Goal: Task Accomplishment & Management: Manage account settings

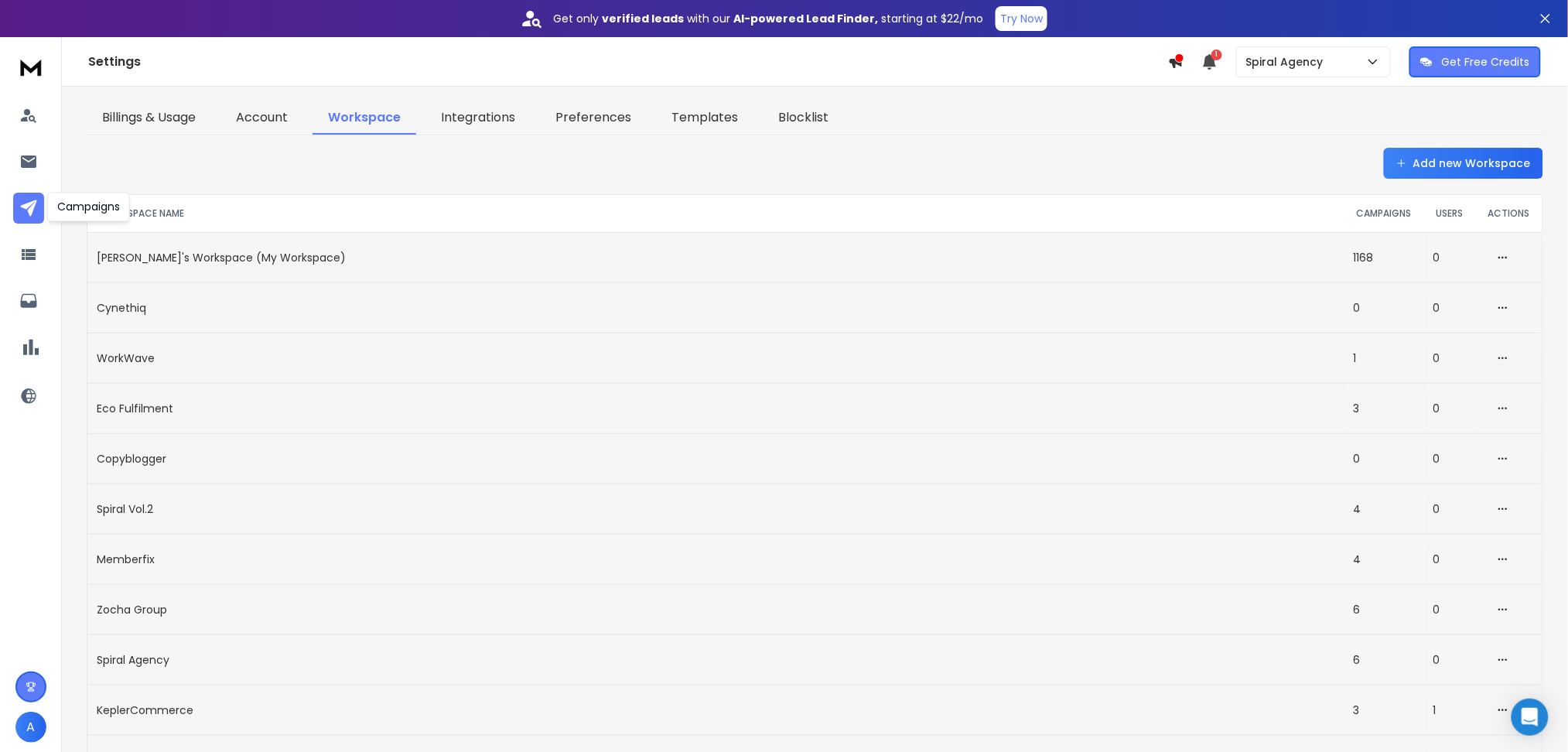
click at [20, 197] on link at bounding box center [28, 208] width 31 height 31
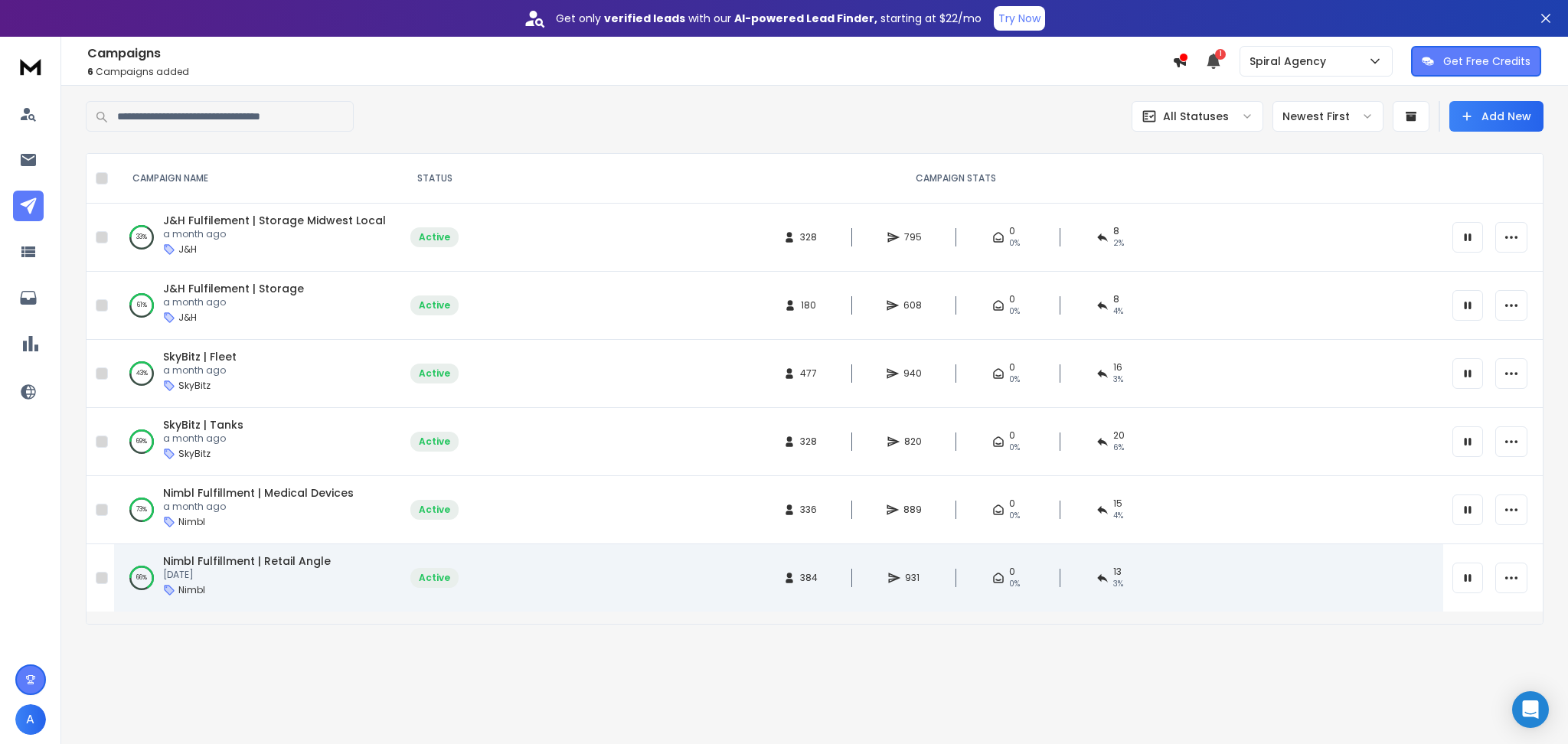
click at [338, 571] on div "66 % Nimbl Fulfillment | Retail Angle [DATE] Nimbl" at bounding box center [257, 577] width 256 height 49
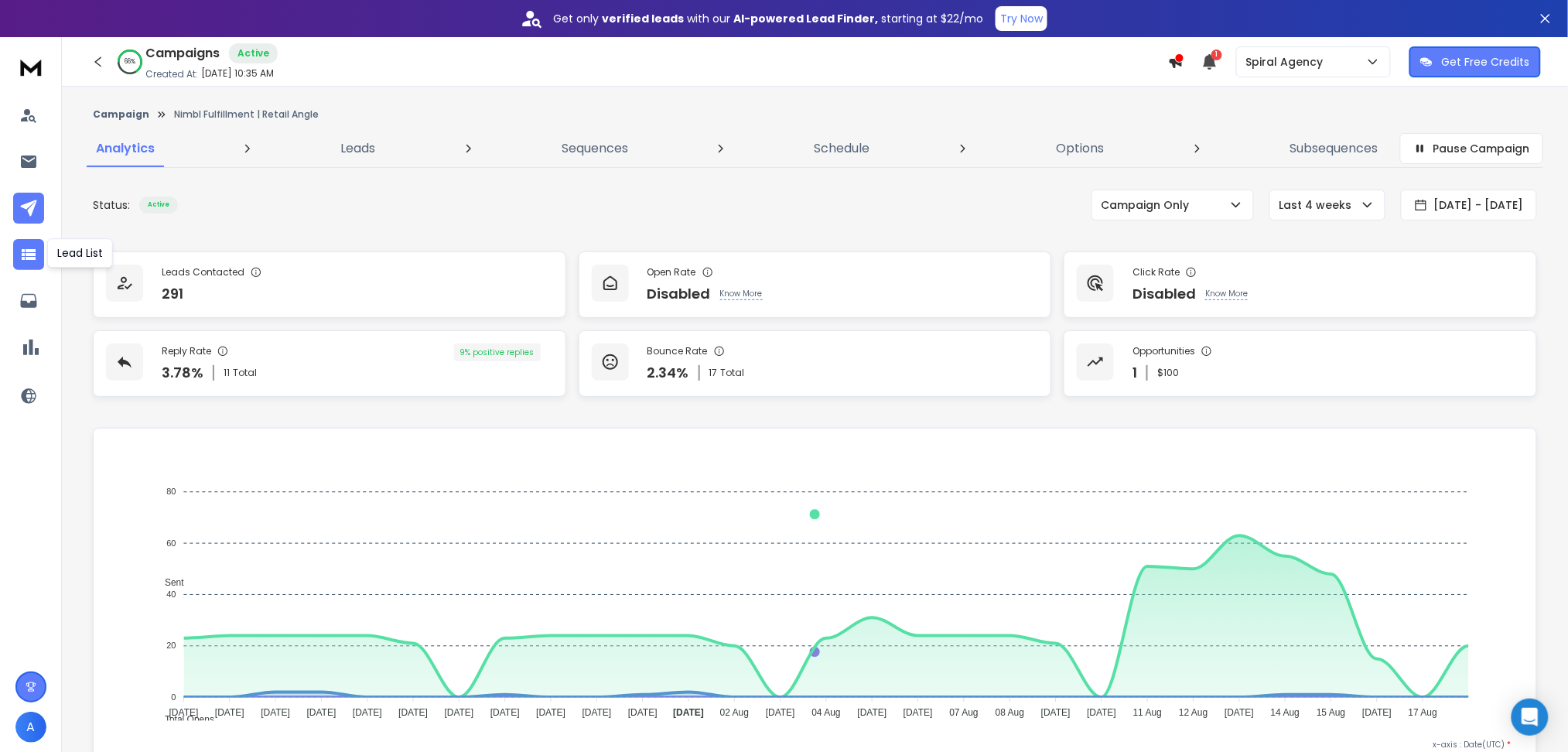
click at [17, 252] on link at bounding box center [28, 254] width 31 height 31
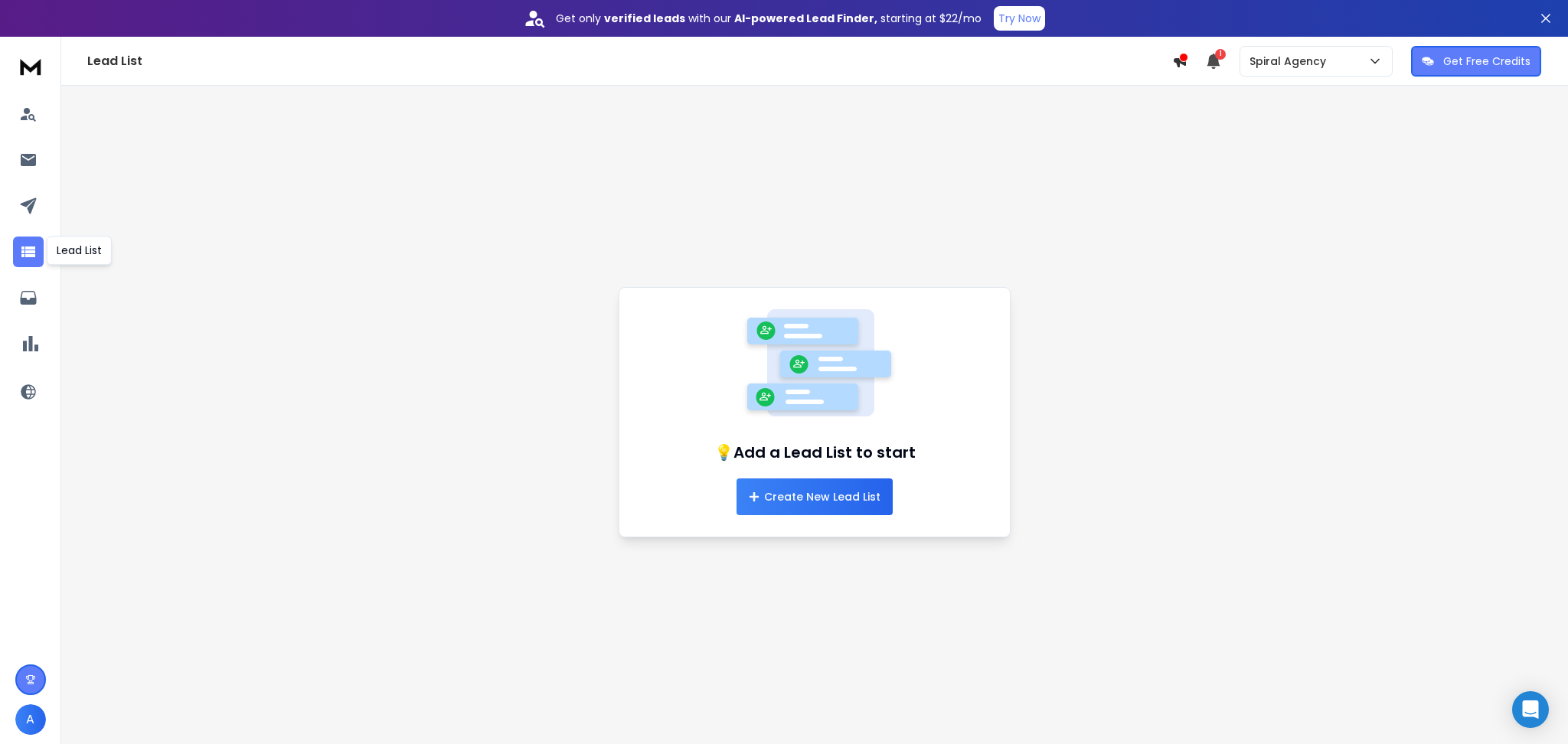
click at [49, 214] on div "A" at bounding box center [30, 393] width 62 height 714
click at [32, 203] on icon at bounding box center [28, 206] width 16 height 16
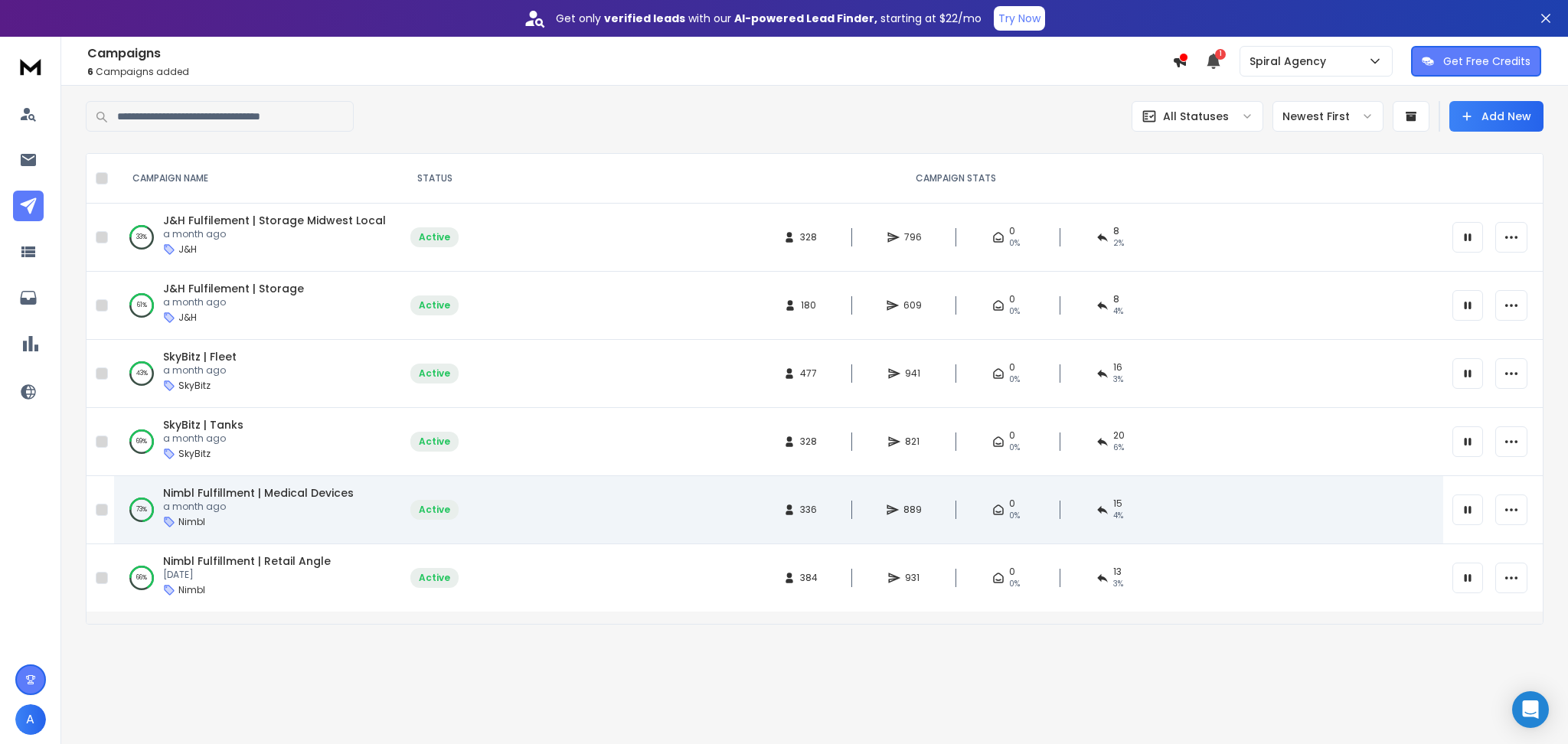
click at [264, 517] on div "Nimbl" at bounding box center [258, 522] width 191 height 12
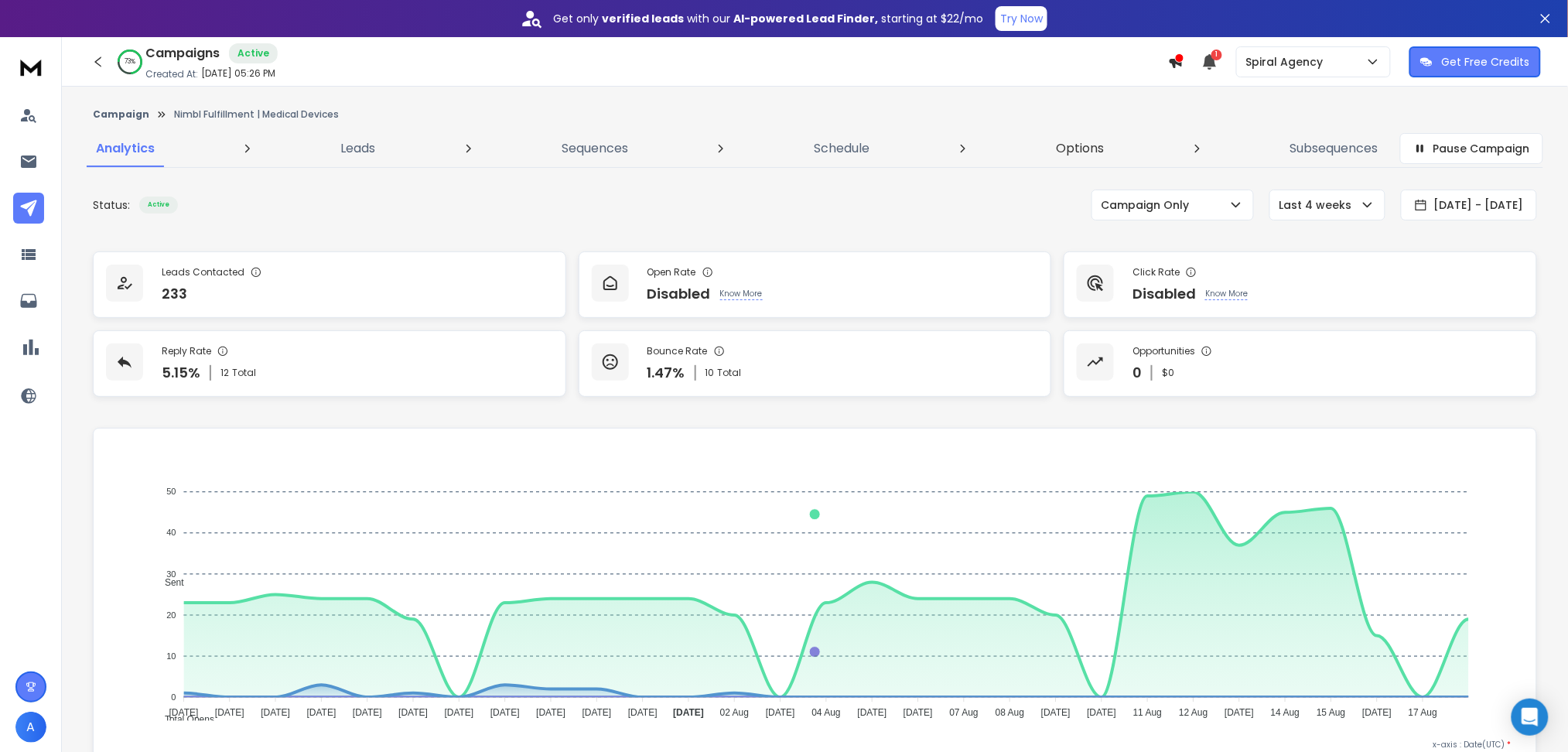
click at [1096, 154] on p "Options" at bounding box center [1079, 149] width 48 height 19
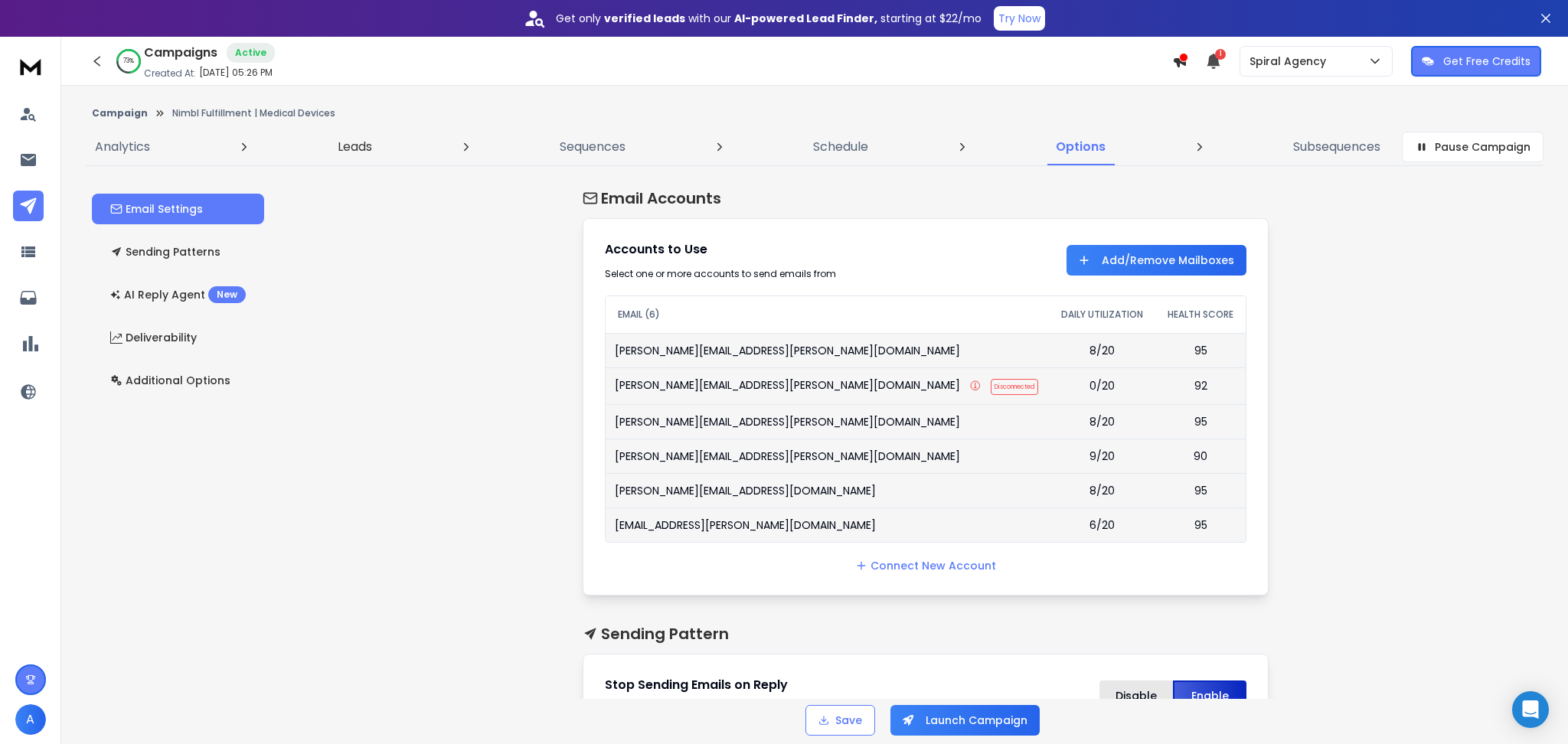
click at [372, 152] on p "Leads" at bounding box center [354, 147] width 34 height 19
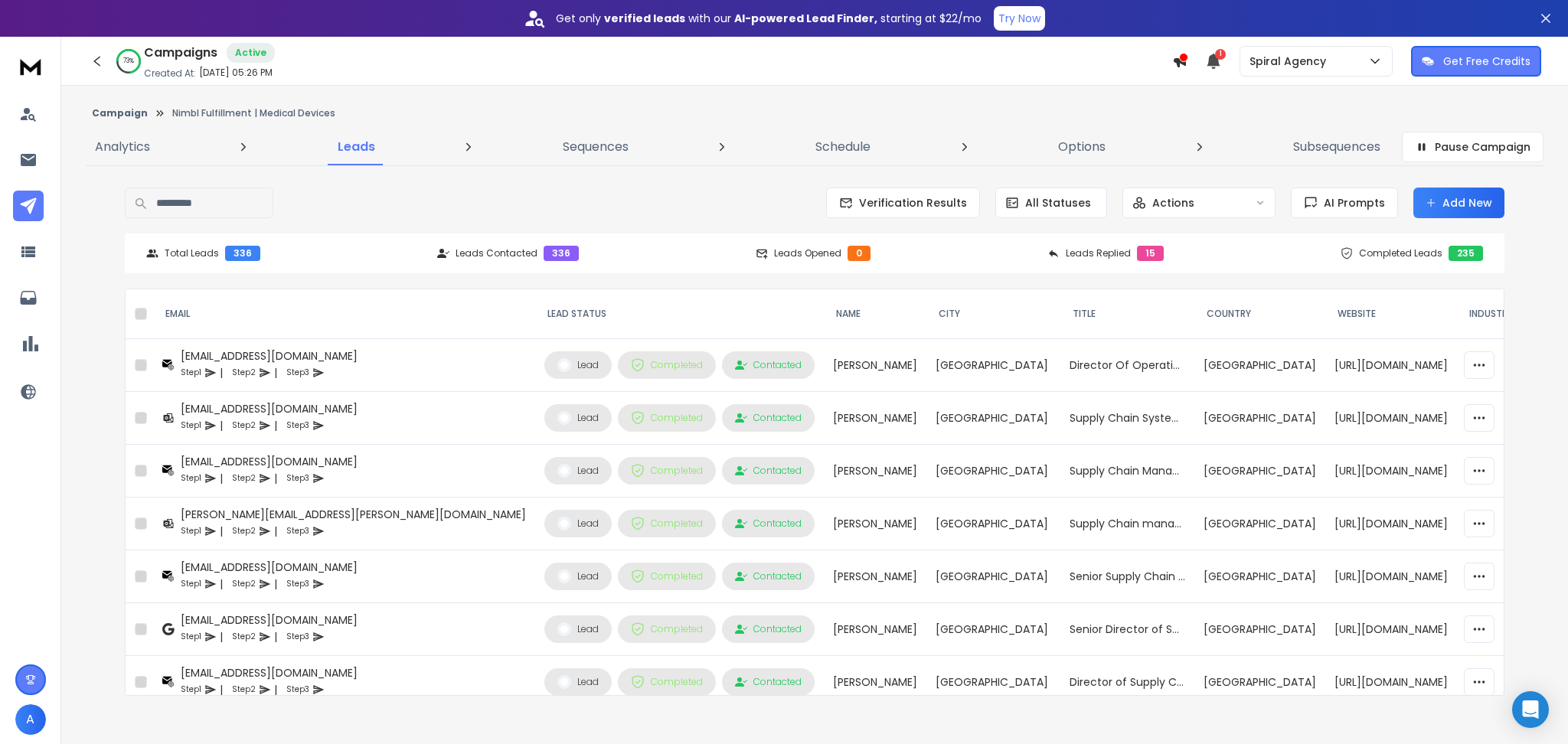
click at [1453, 214] on button "Add New" at bounding box center [1458, 203] width 91 height 30
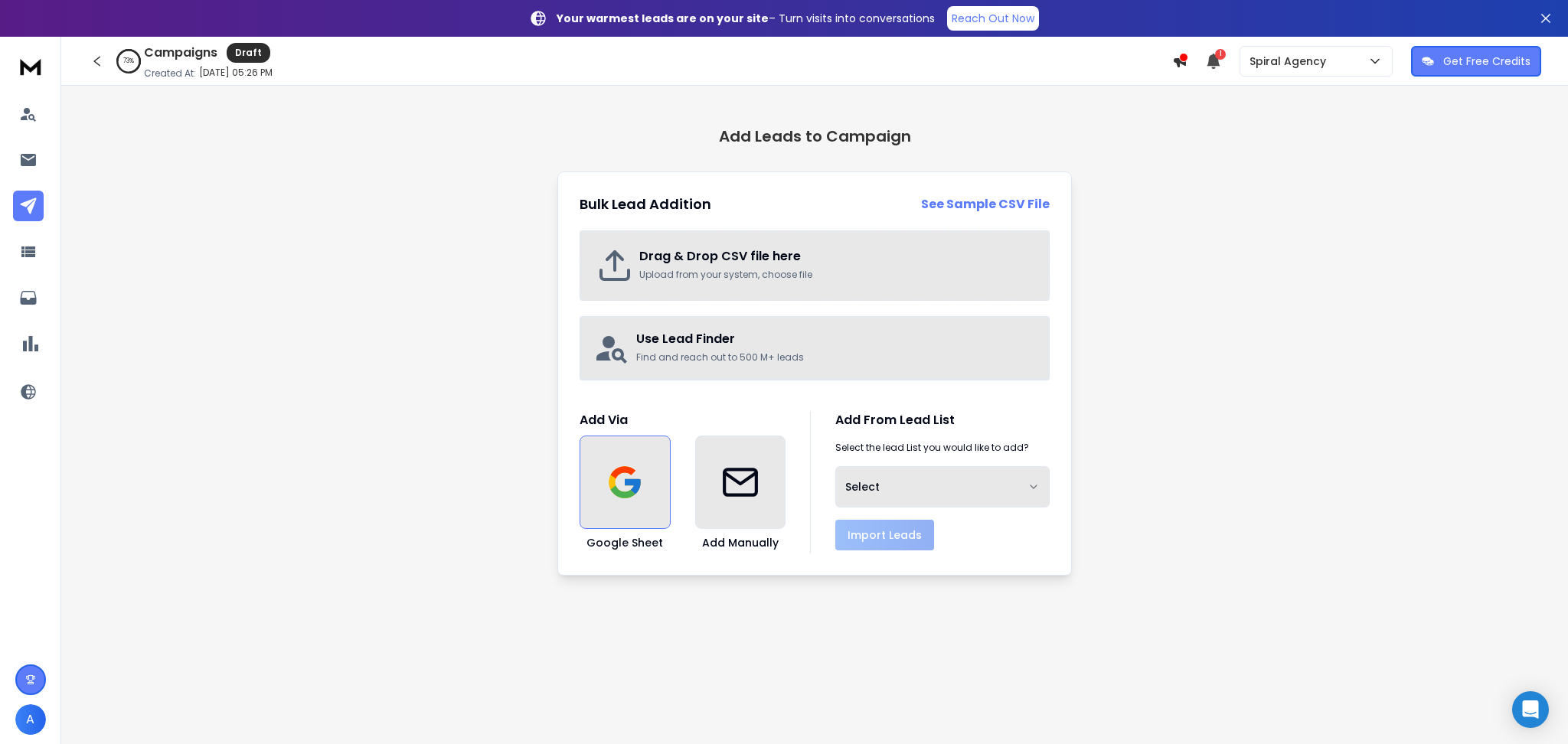
click at [613, 509] on div at bounding box center [625, 482] width 91 height 93
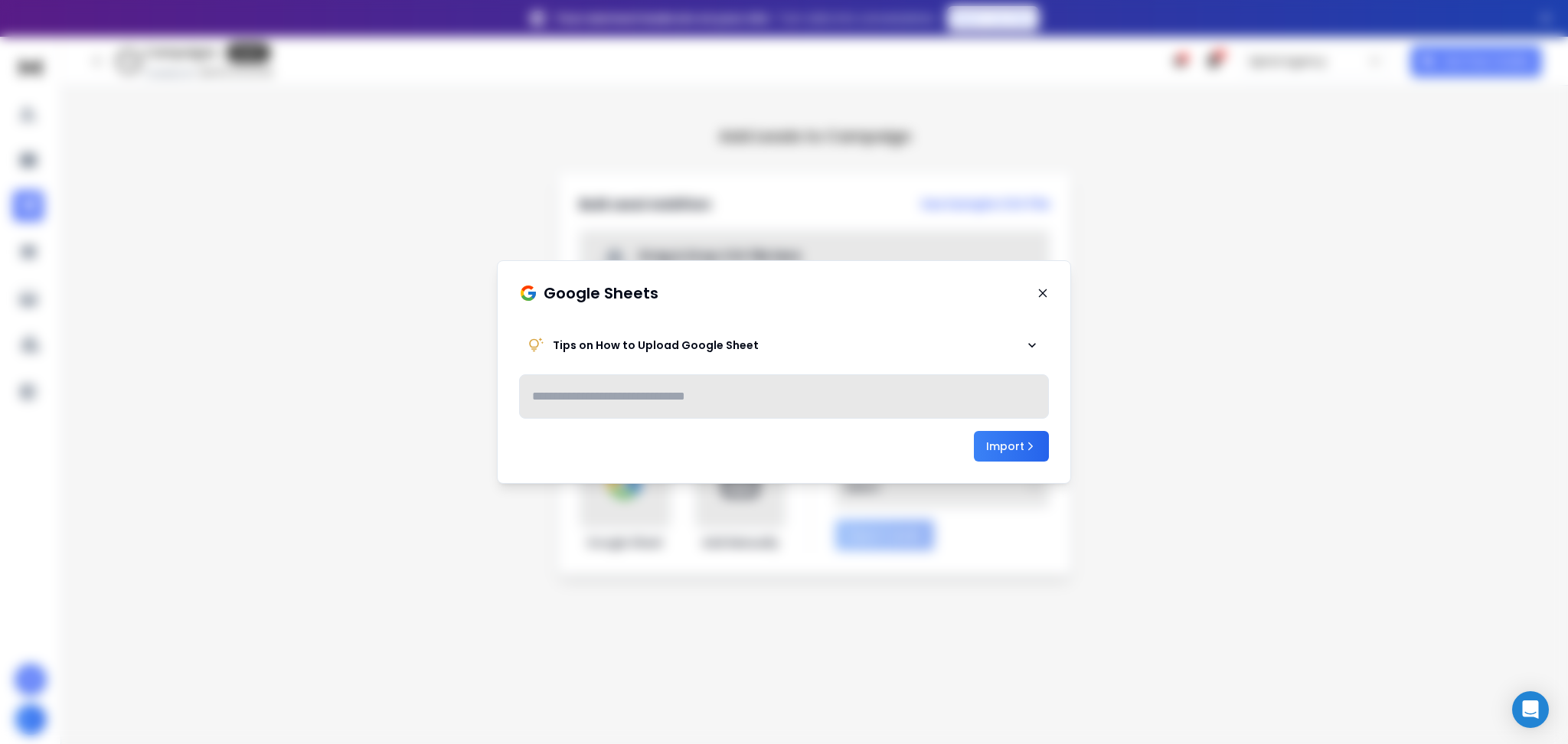
click at [794, 399] on input at bounding box center [784, 397] width 530 height 44
paste input "**********"
type input "**********"
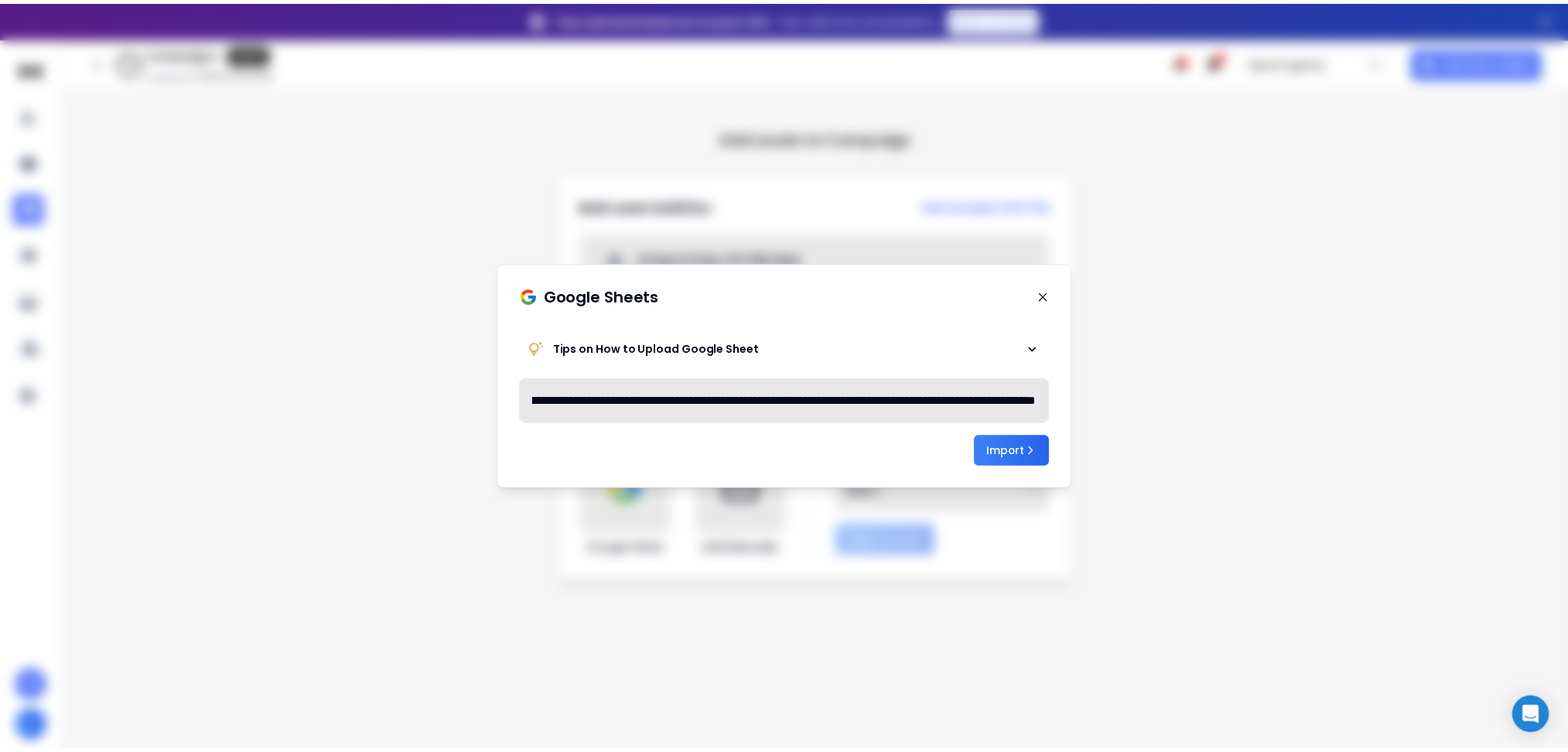
scroll to position [0, 0]
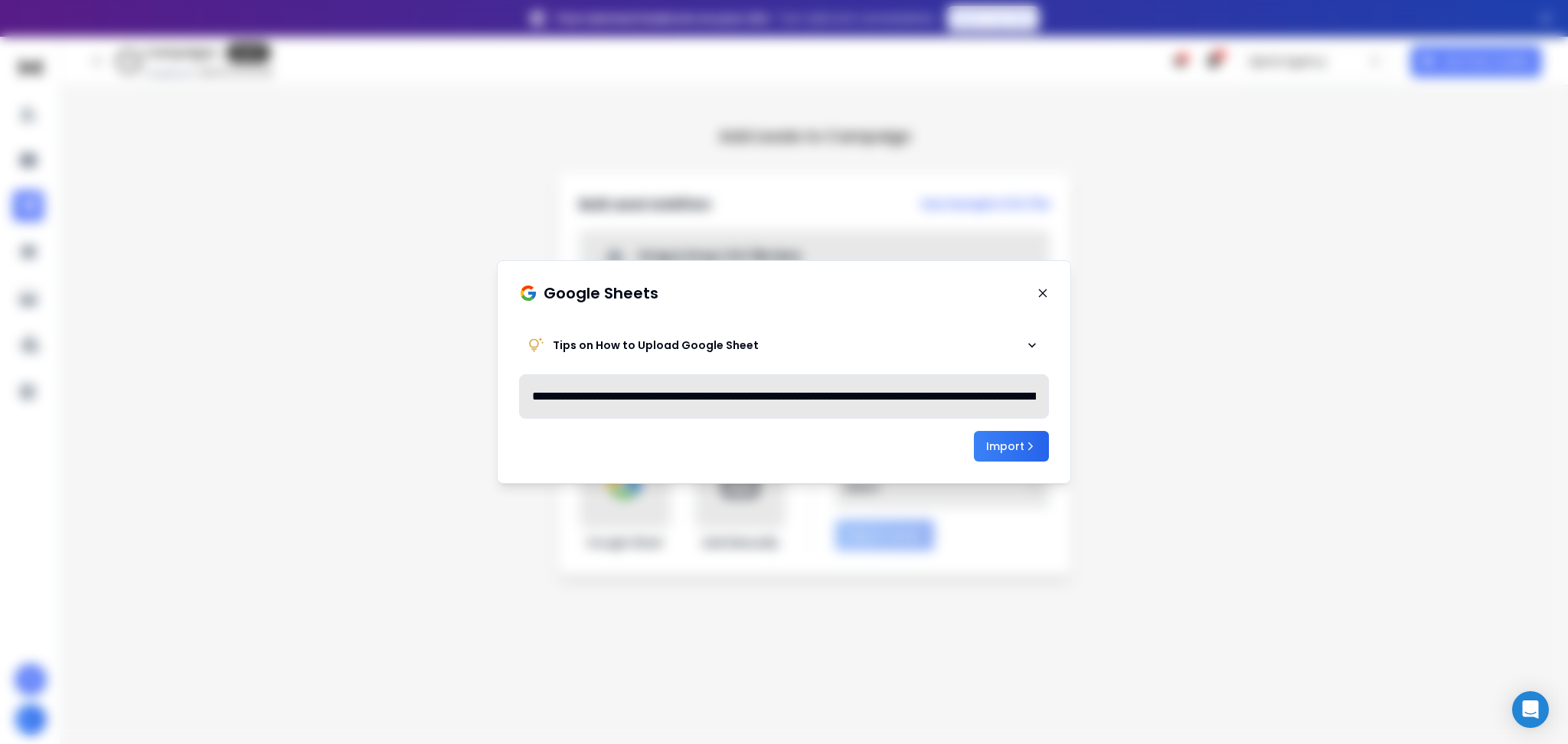
click at [1013, 443] on button "Import" at bounding box center [1011, 446] width 75 height 30
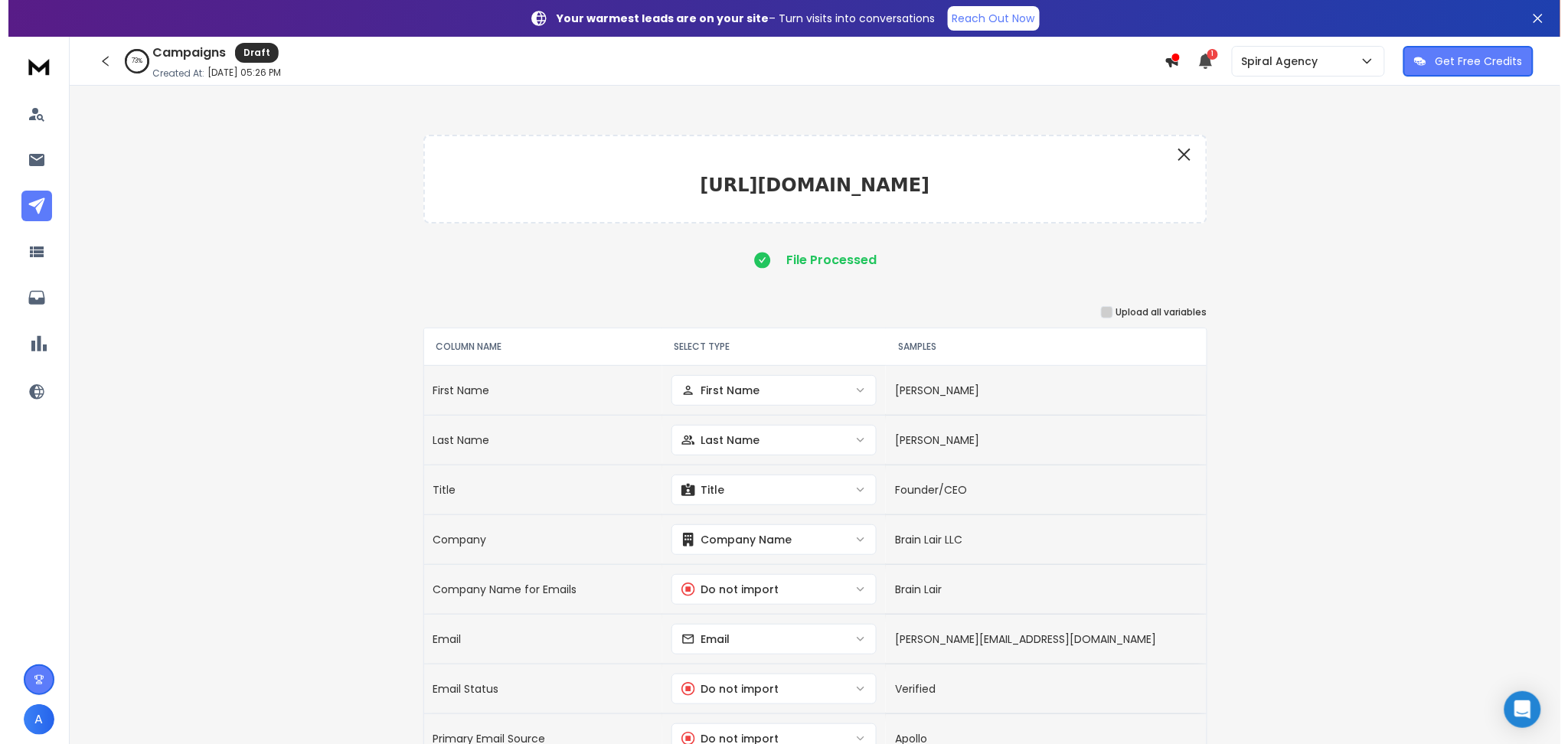
scroll to position [3307, 0]
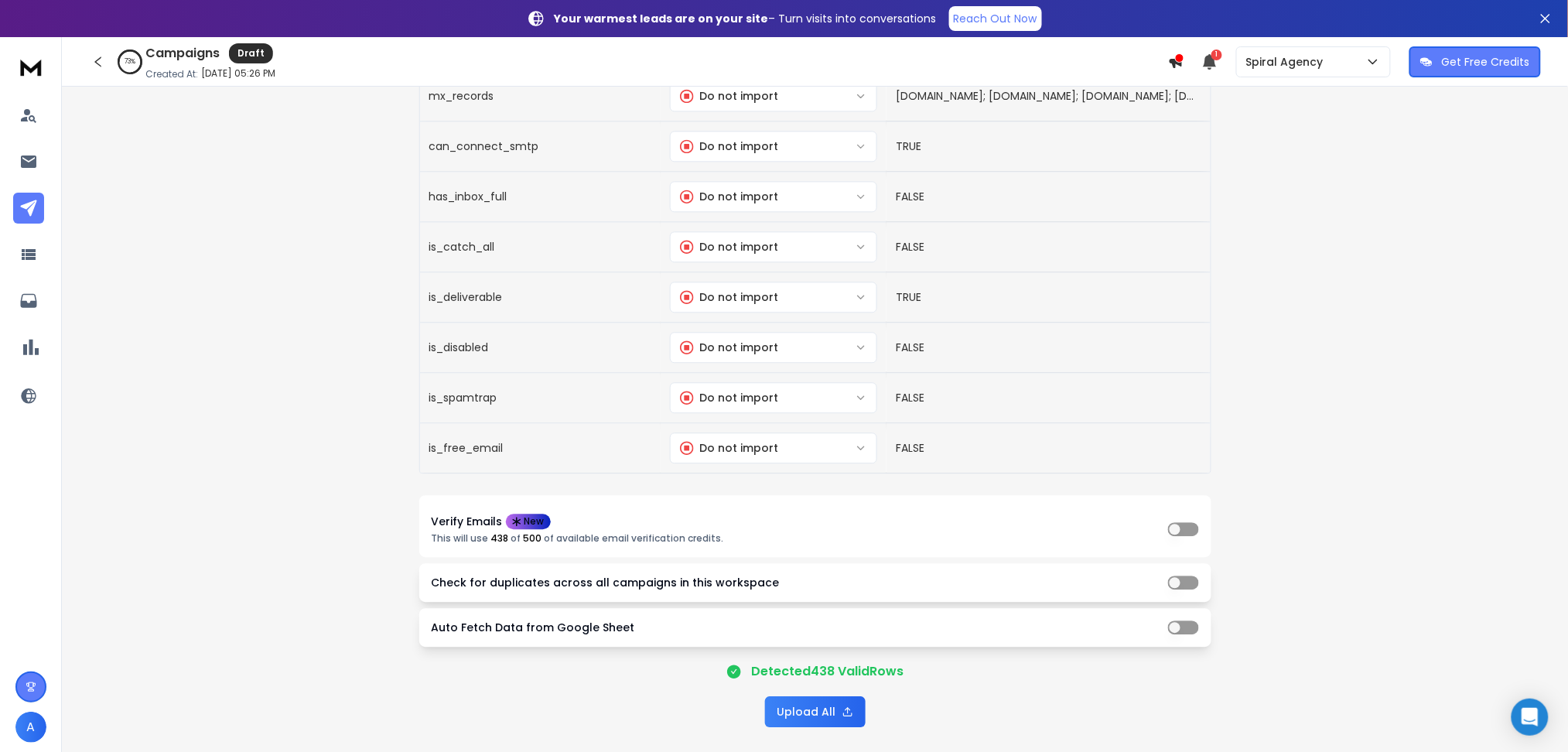
click at [780, 720] on button "Upload All" at bounding box center [815, 711] width 101 height 31
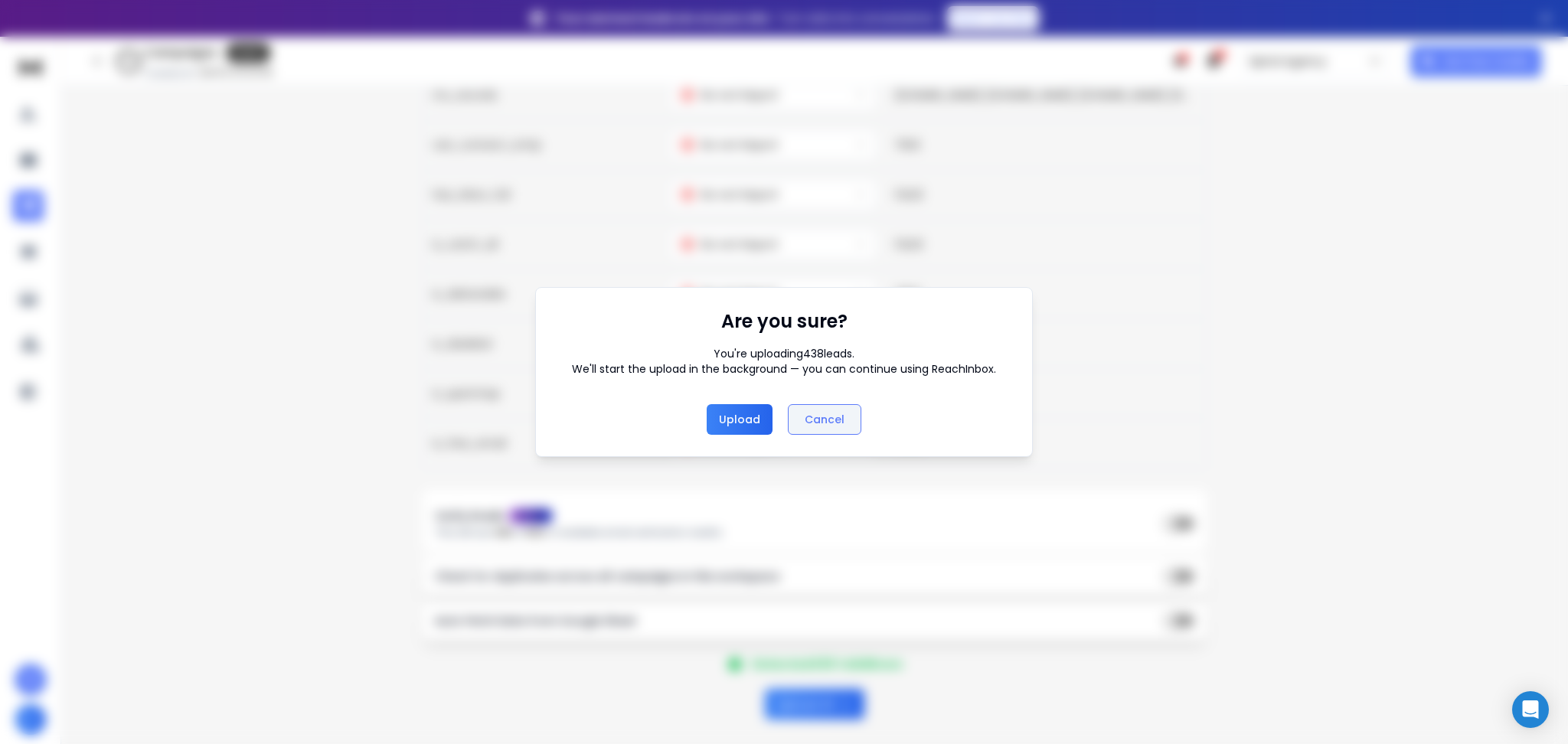
click at [749, 421] on button "Upload" at bounding box center [739, 419] width 66 height 30
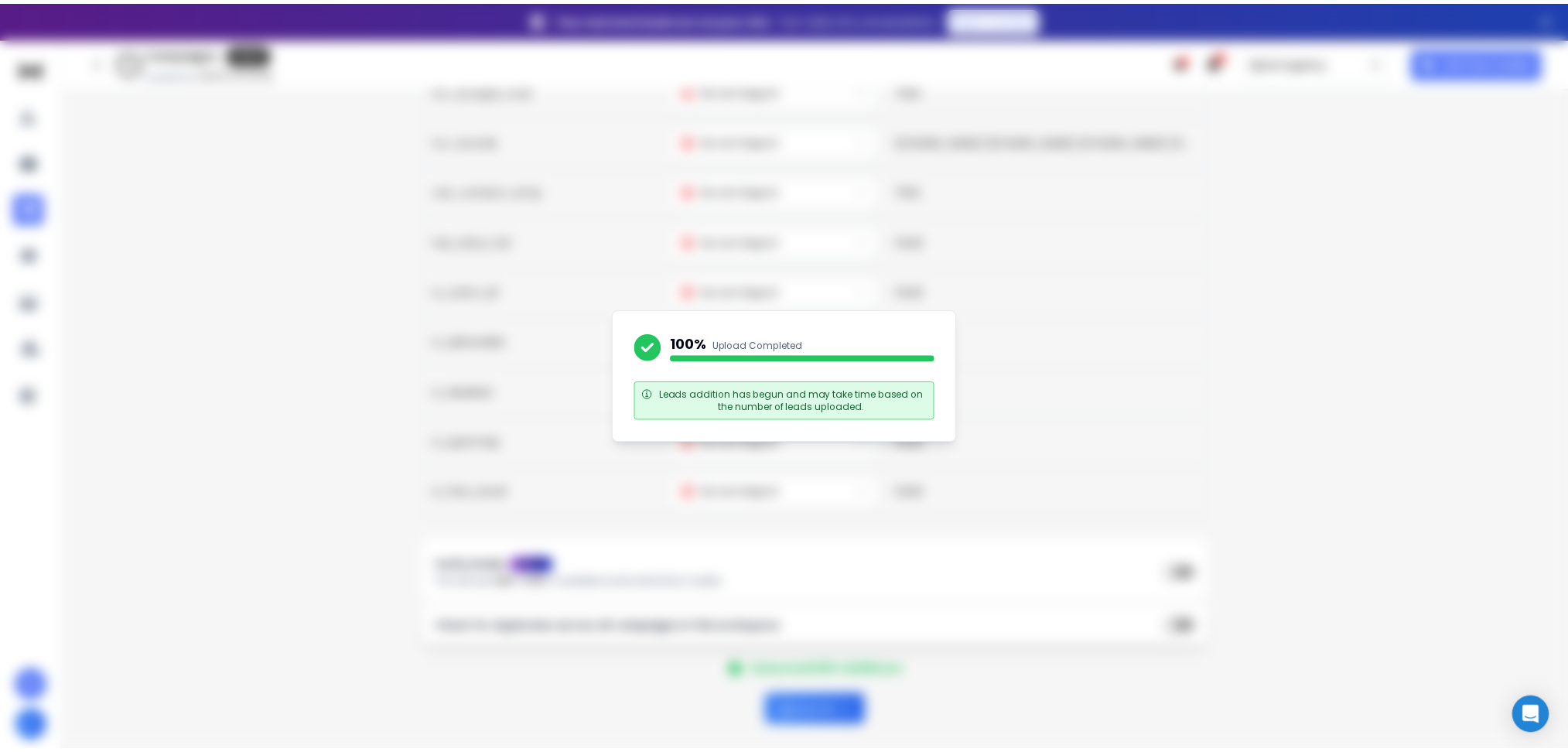
scroll to position [3297, 0]
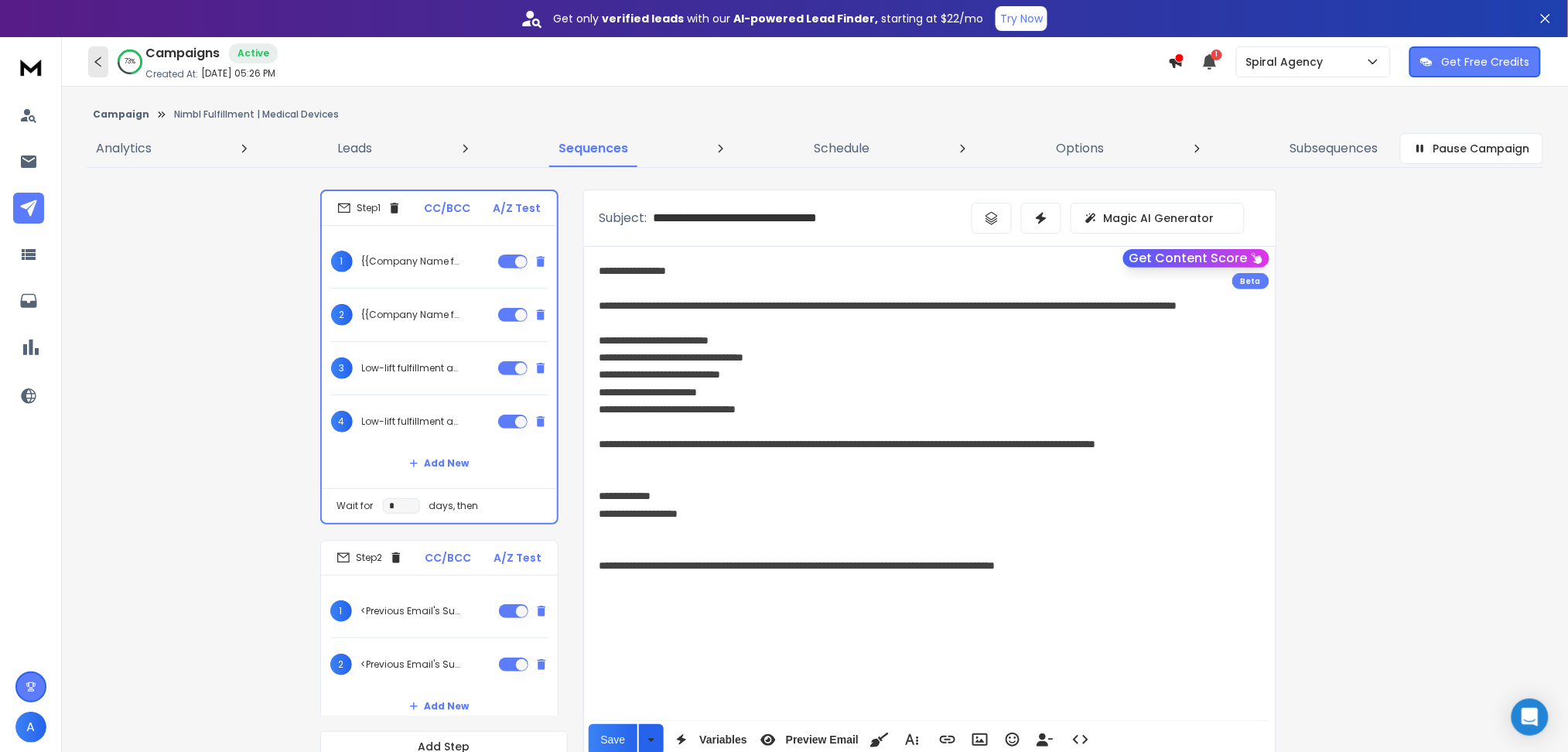
click at [91, 65] on icon at bounding box center [98, 62] width 14 height 14
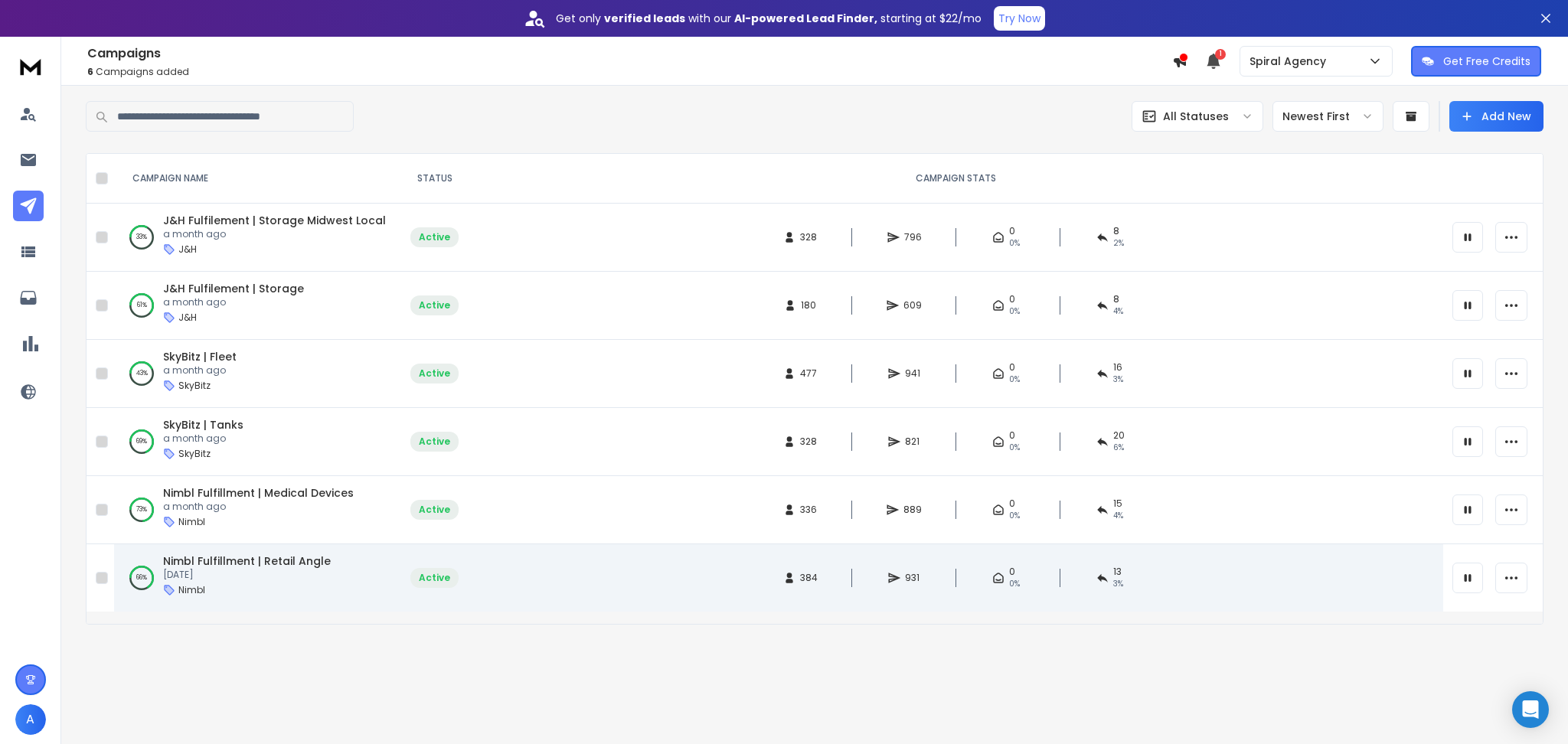
click at [279, 583] on div "Nimbl Fulfillment | Retail Angle [DATE] Nimbl" at bounding box center [246, 577] width 167 height 49
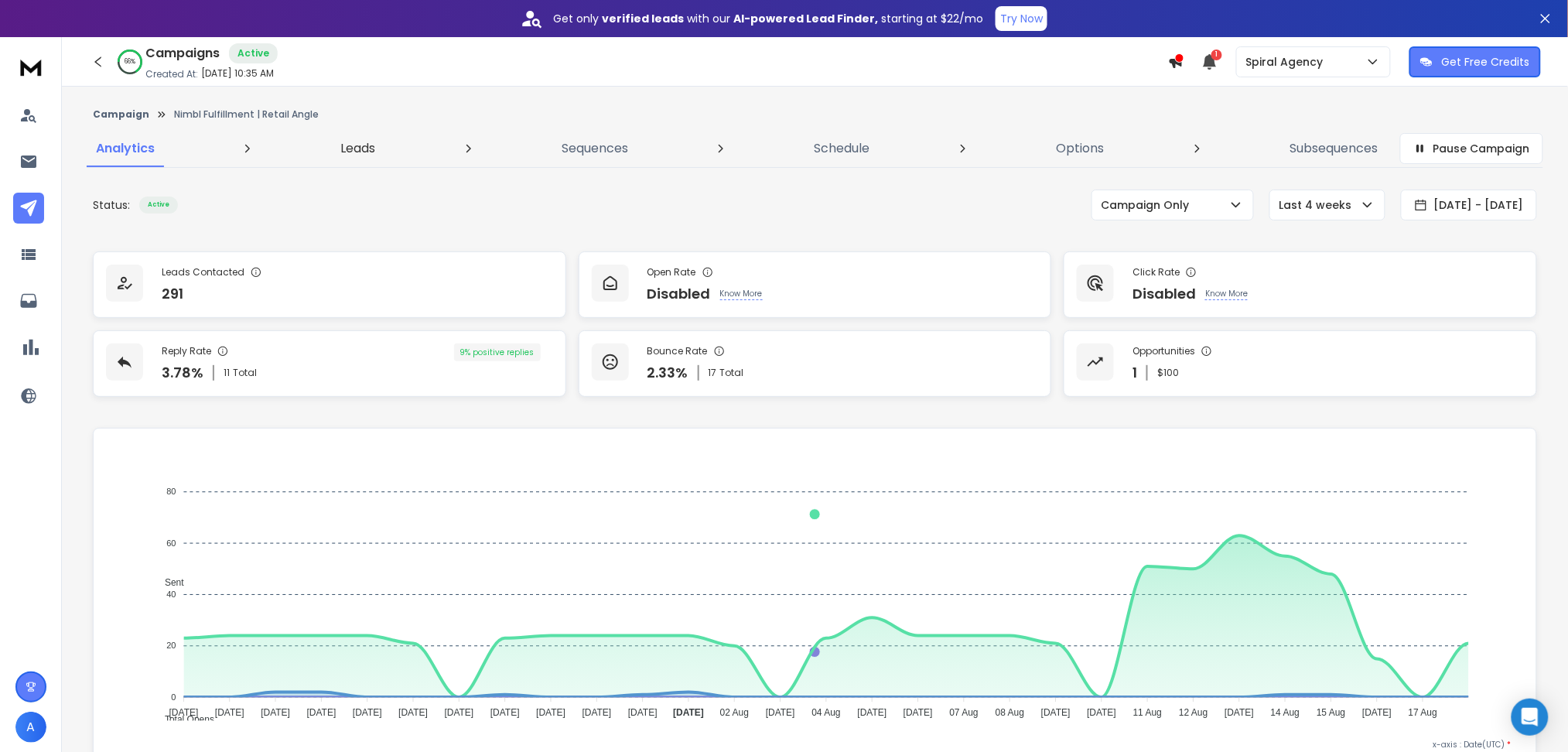
click at [369, 151] on p "Leads" at bounding box center [358, 149] width 35 height 19
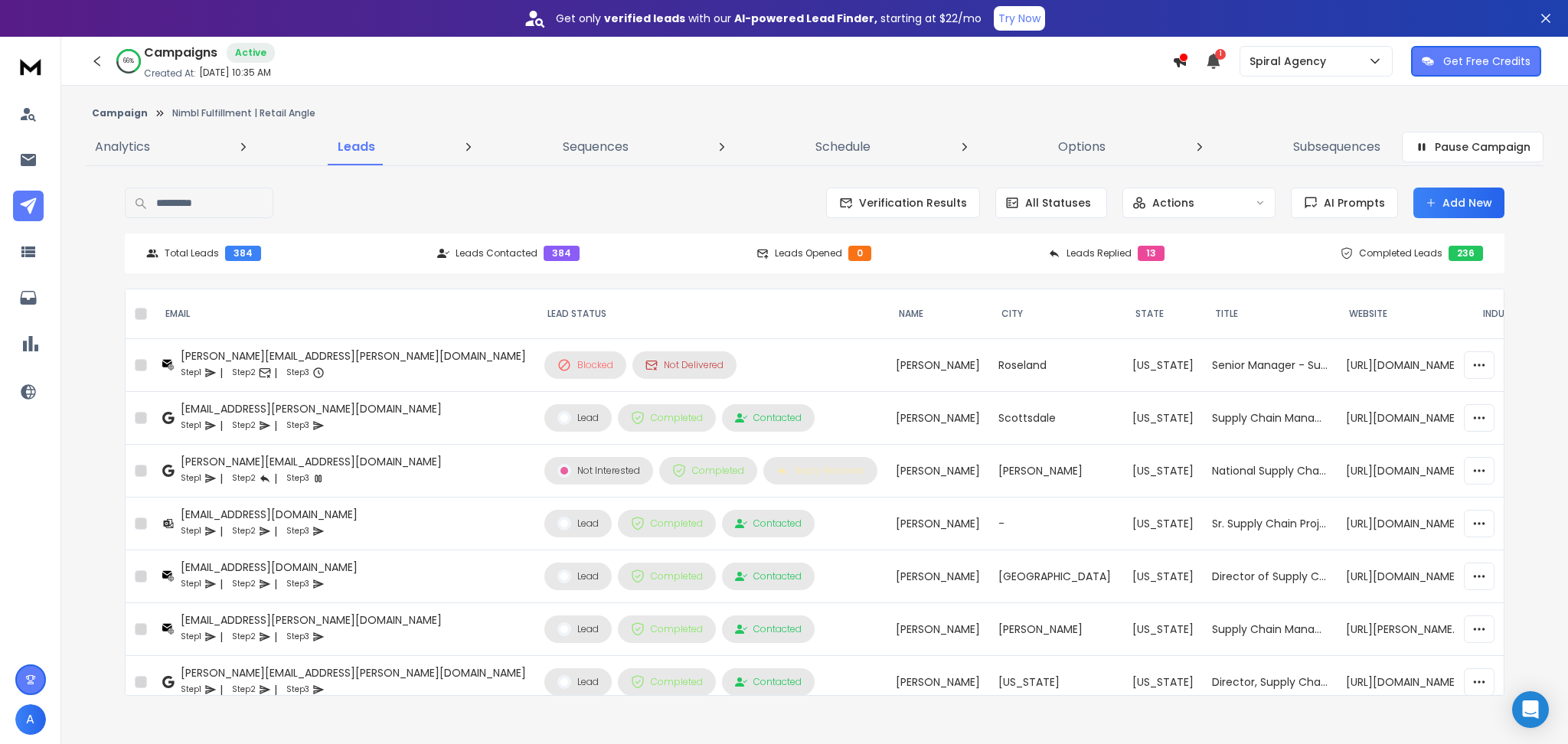
click at [1441, 202] on button "Add New" at bounding box center [1458, 203] width 91 height 30
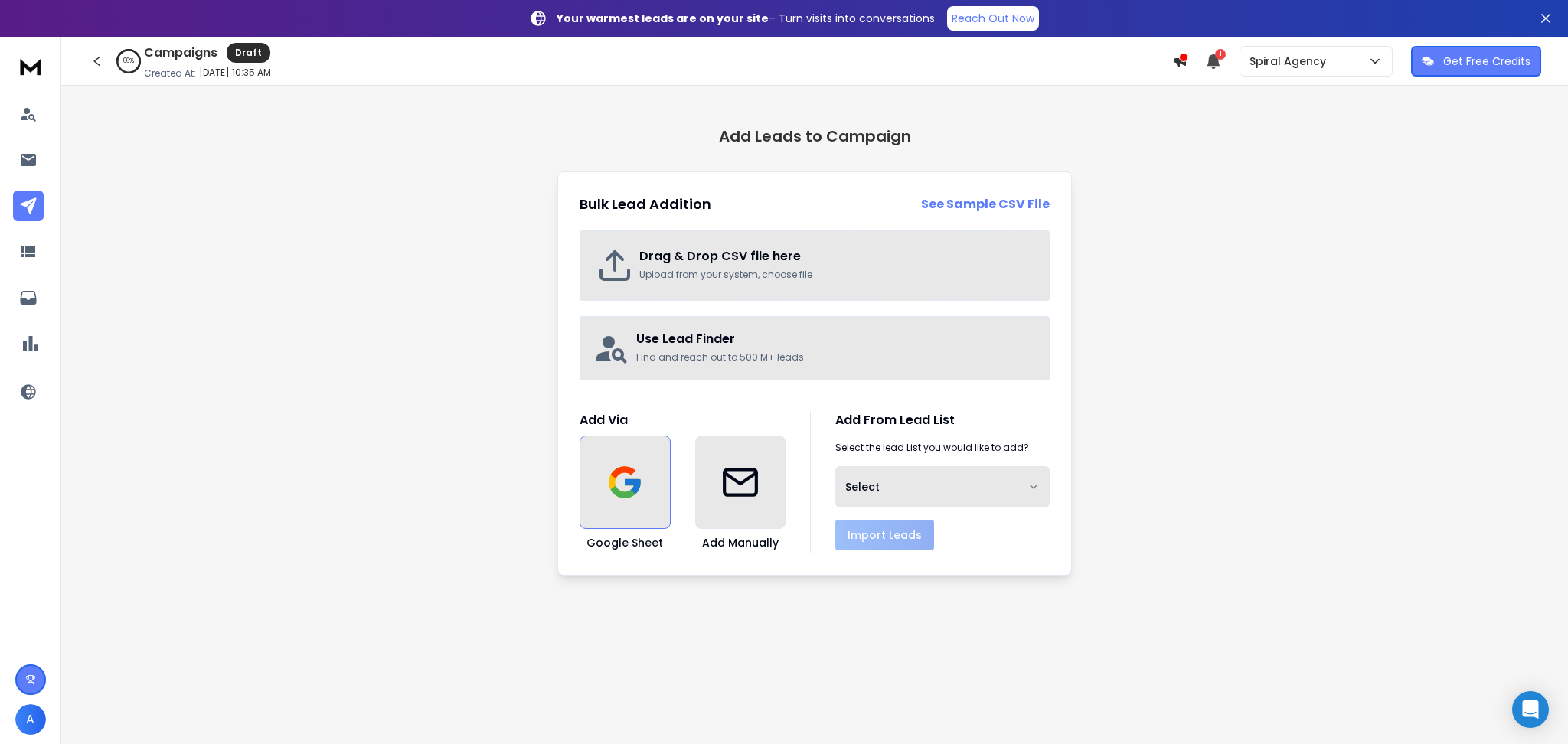
click at [632, 471] on icon at bounding box center [624, 482] width 38 height 46
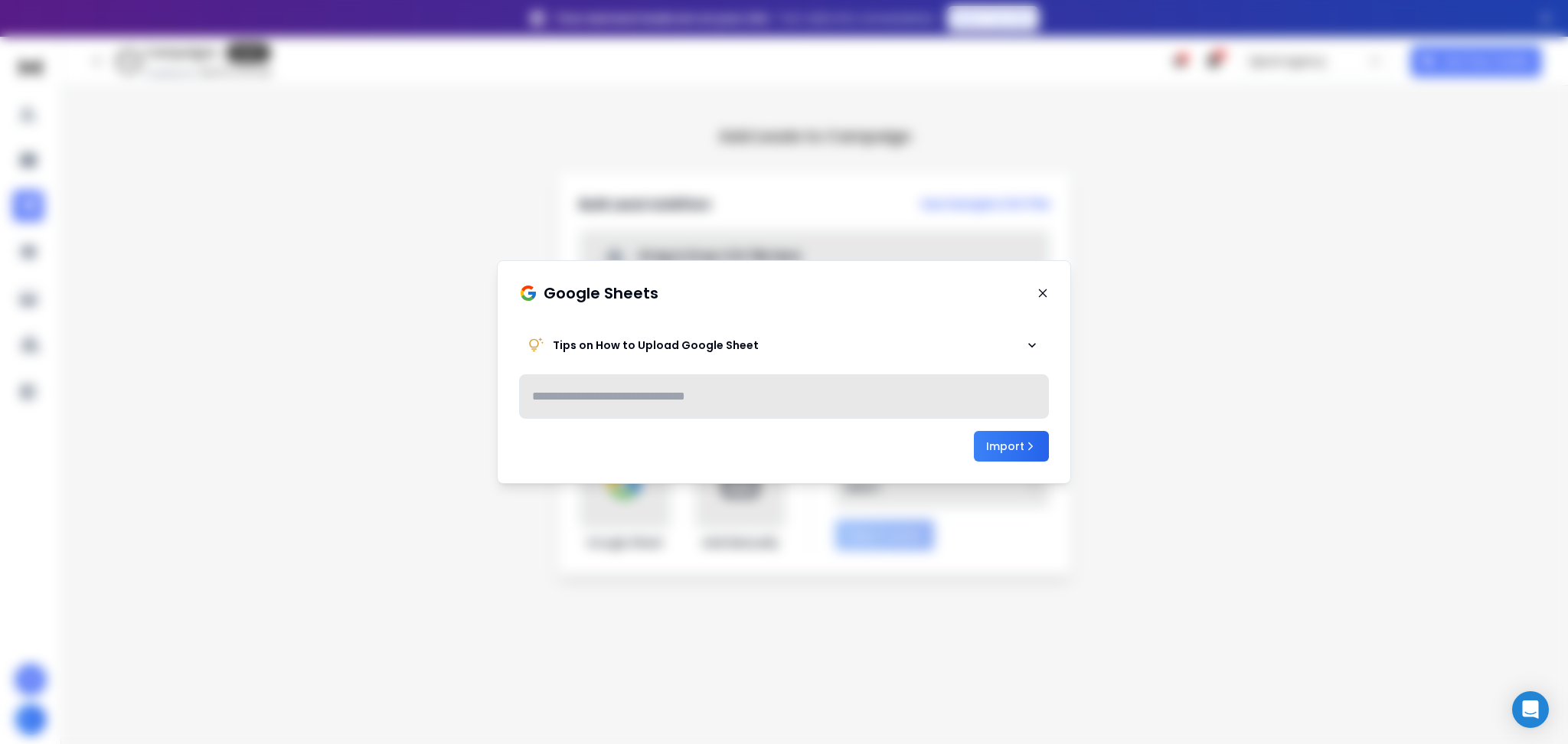
click at [708, 389] on input at bounding box center [784, 397] width 530 height 44
paste input "**********"
type input "**********"
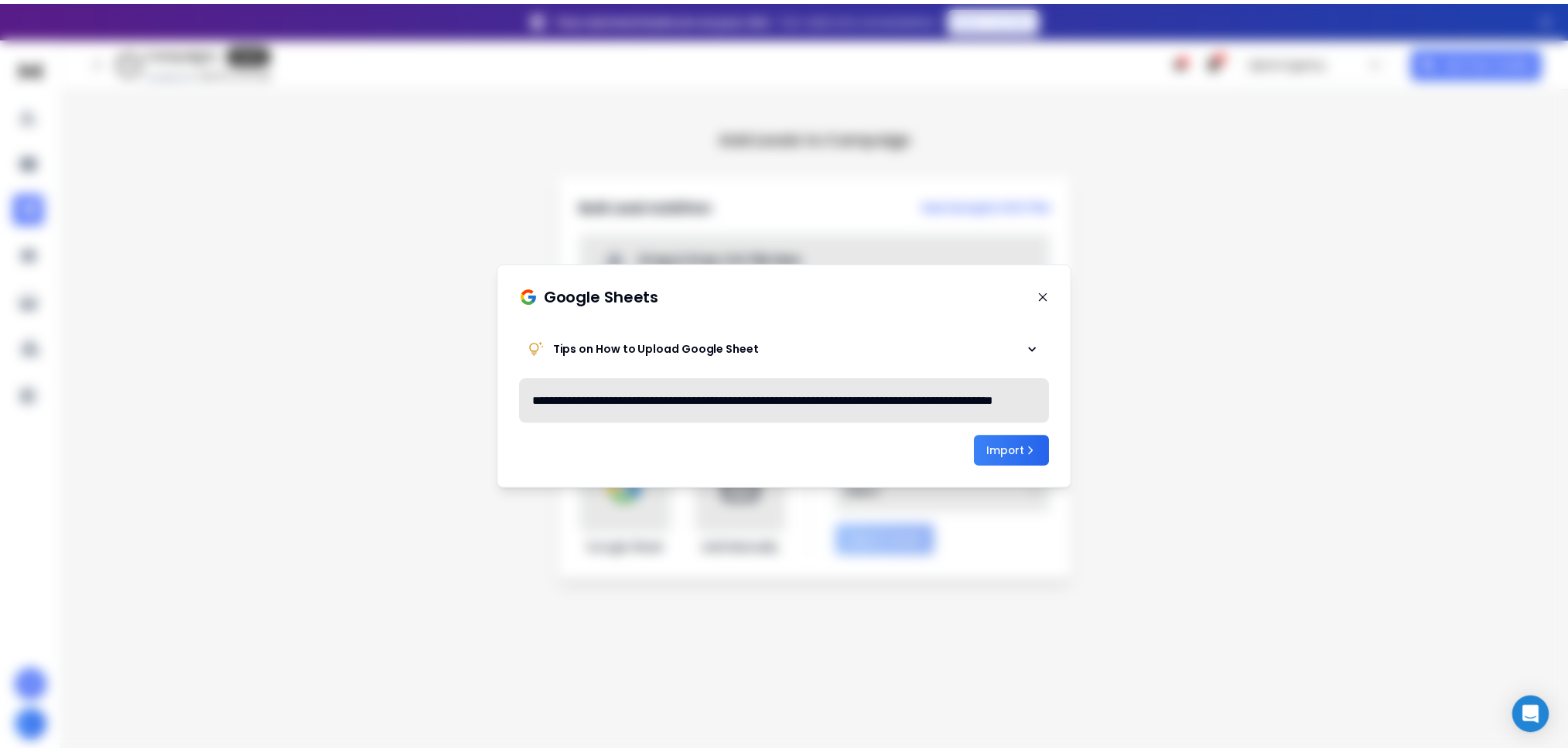
scroll to position [0, 0]
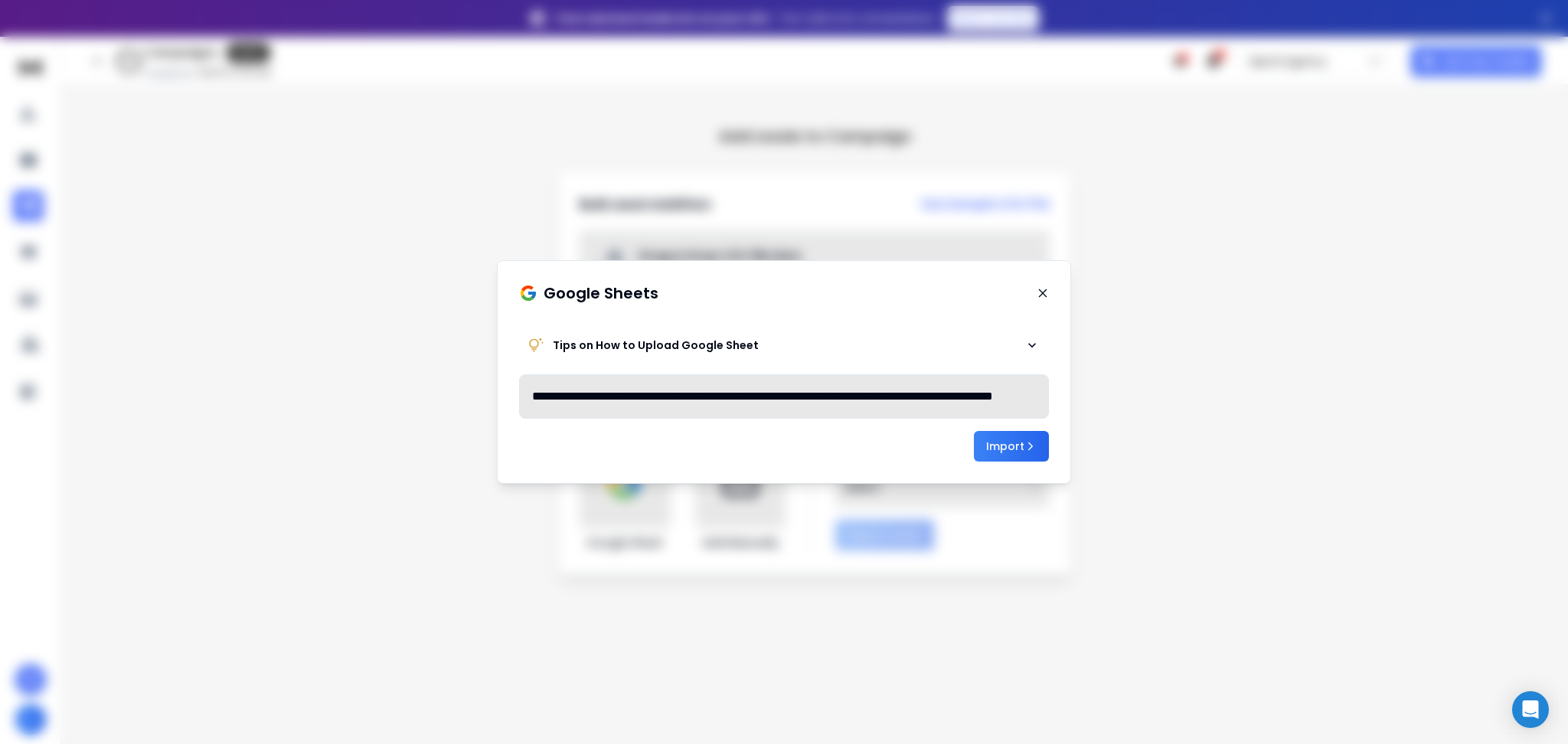
click at [1030, 458] on button "Import" at bounding box center [1011, 446] width 75 height 30
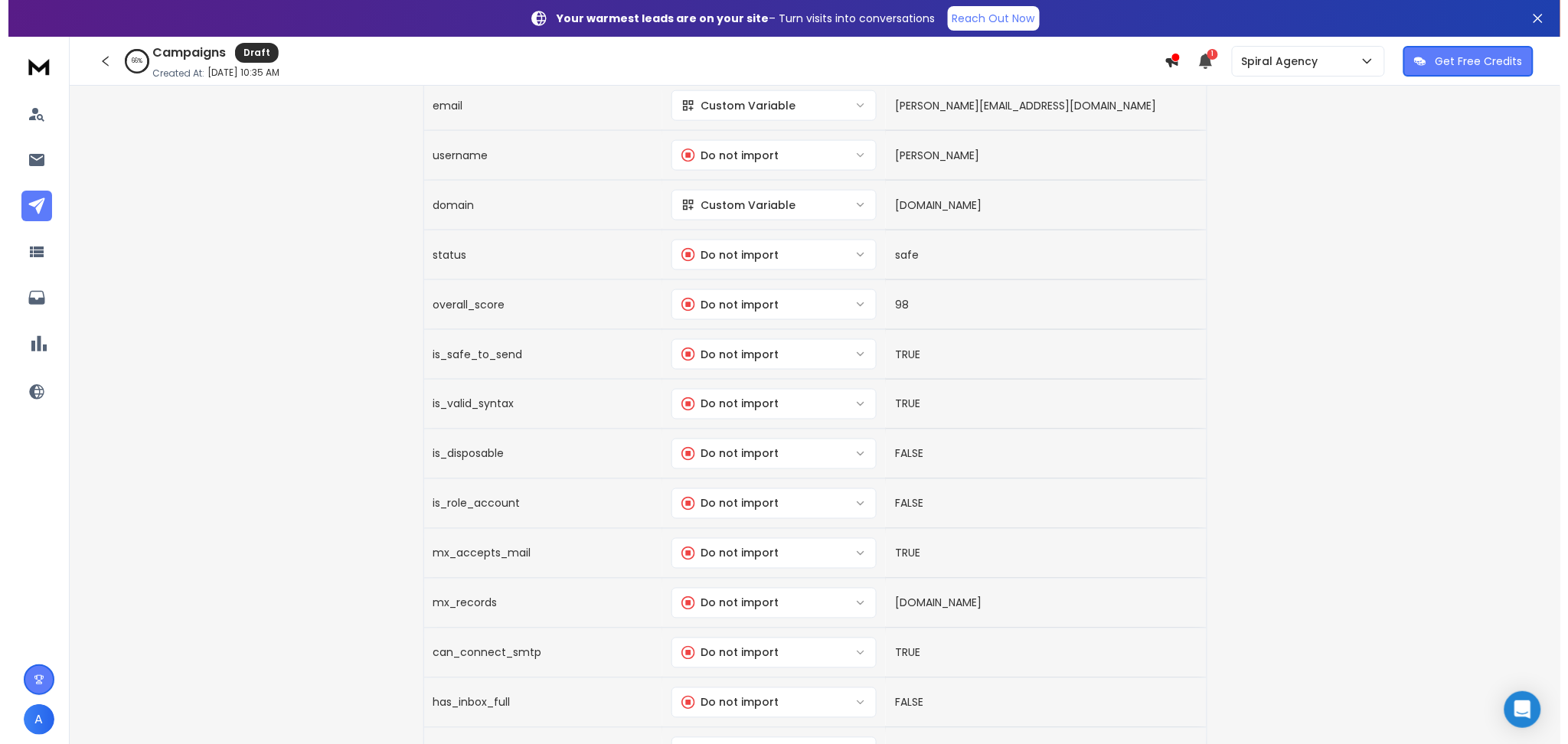
scroll to position [3307, 0]
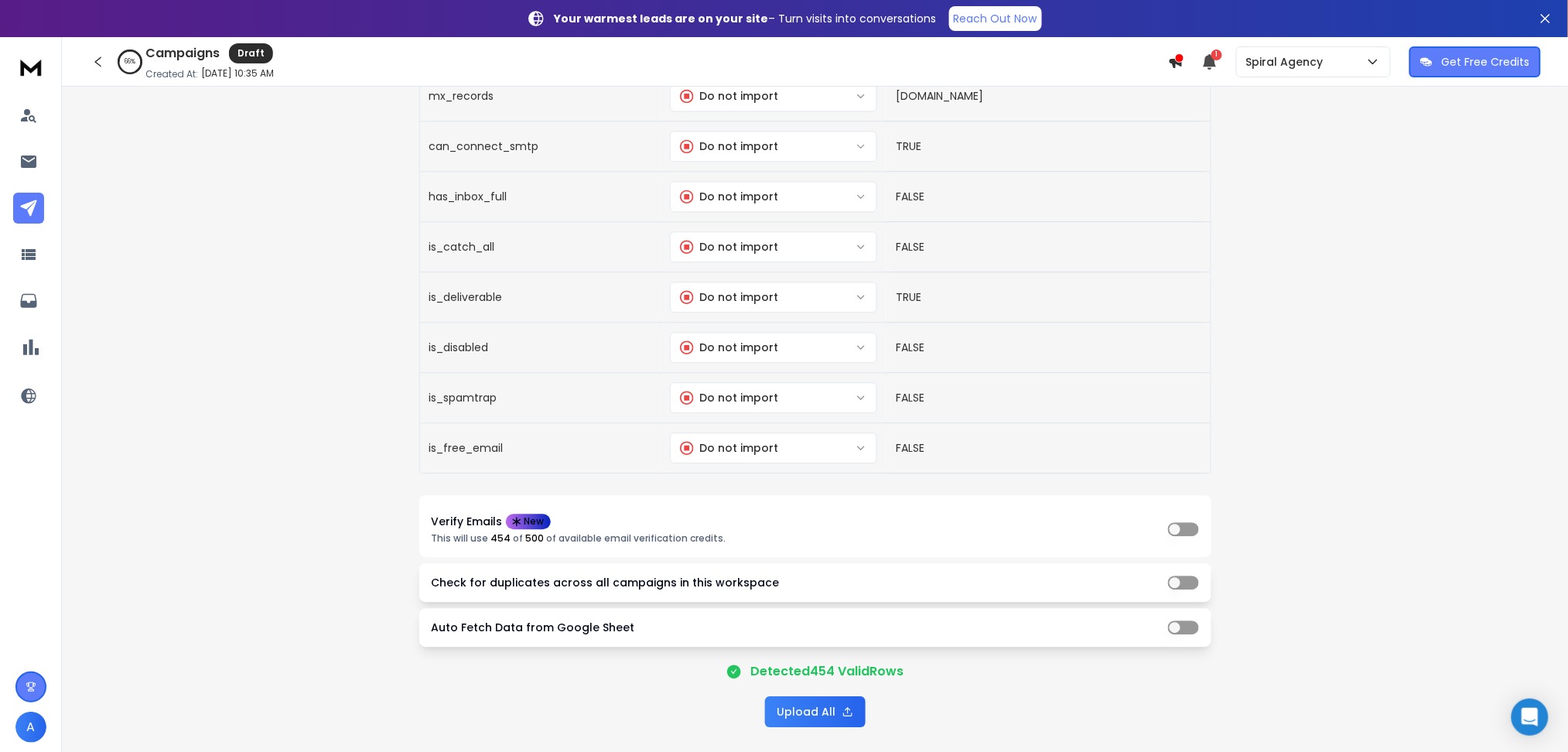
click at [808, 709] on button "Upload All" at bounding box center [815, 711] width 101 height 31
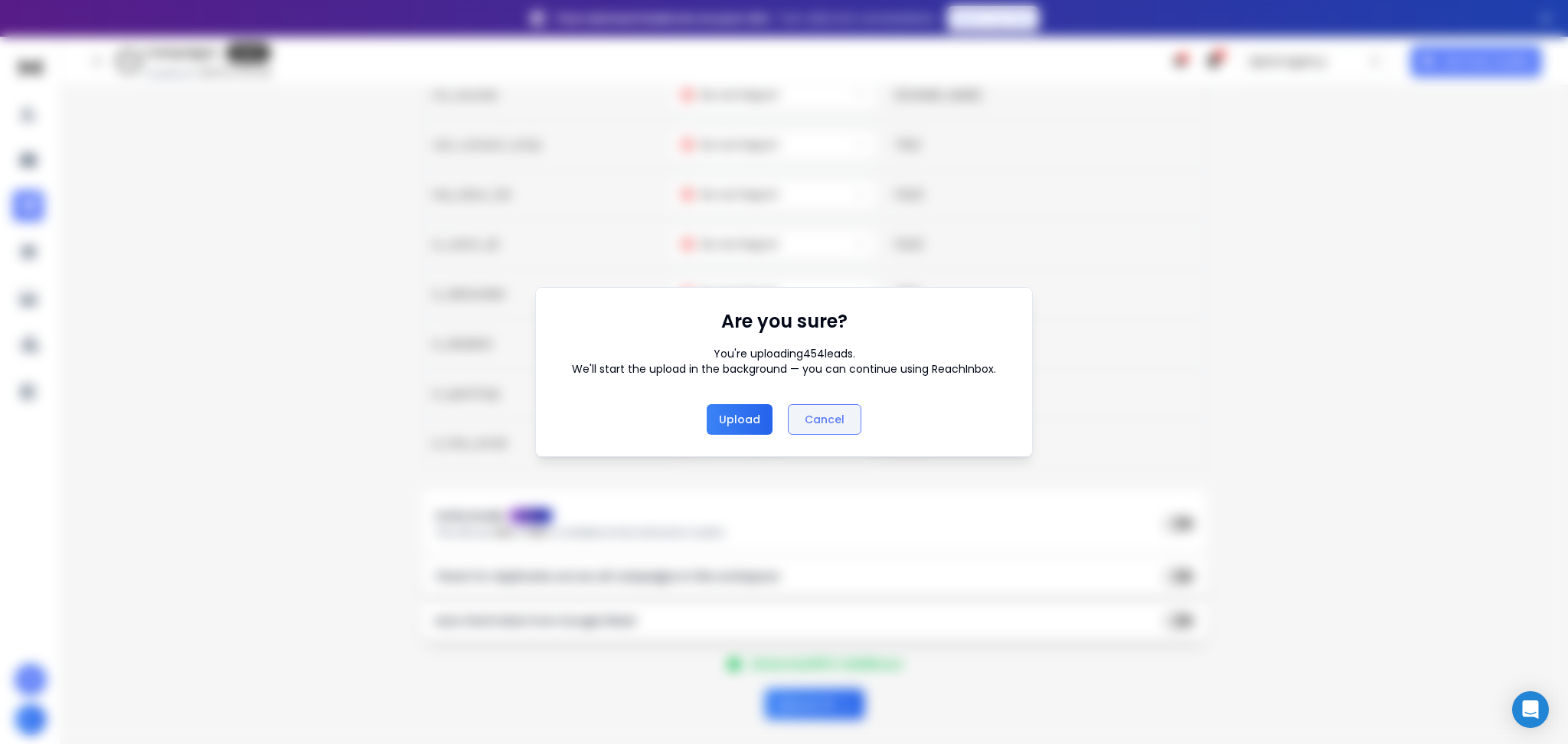
click at [756, 411] on button "Upload" at bounding box center [739, 419] width 66 height 30
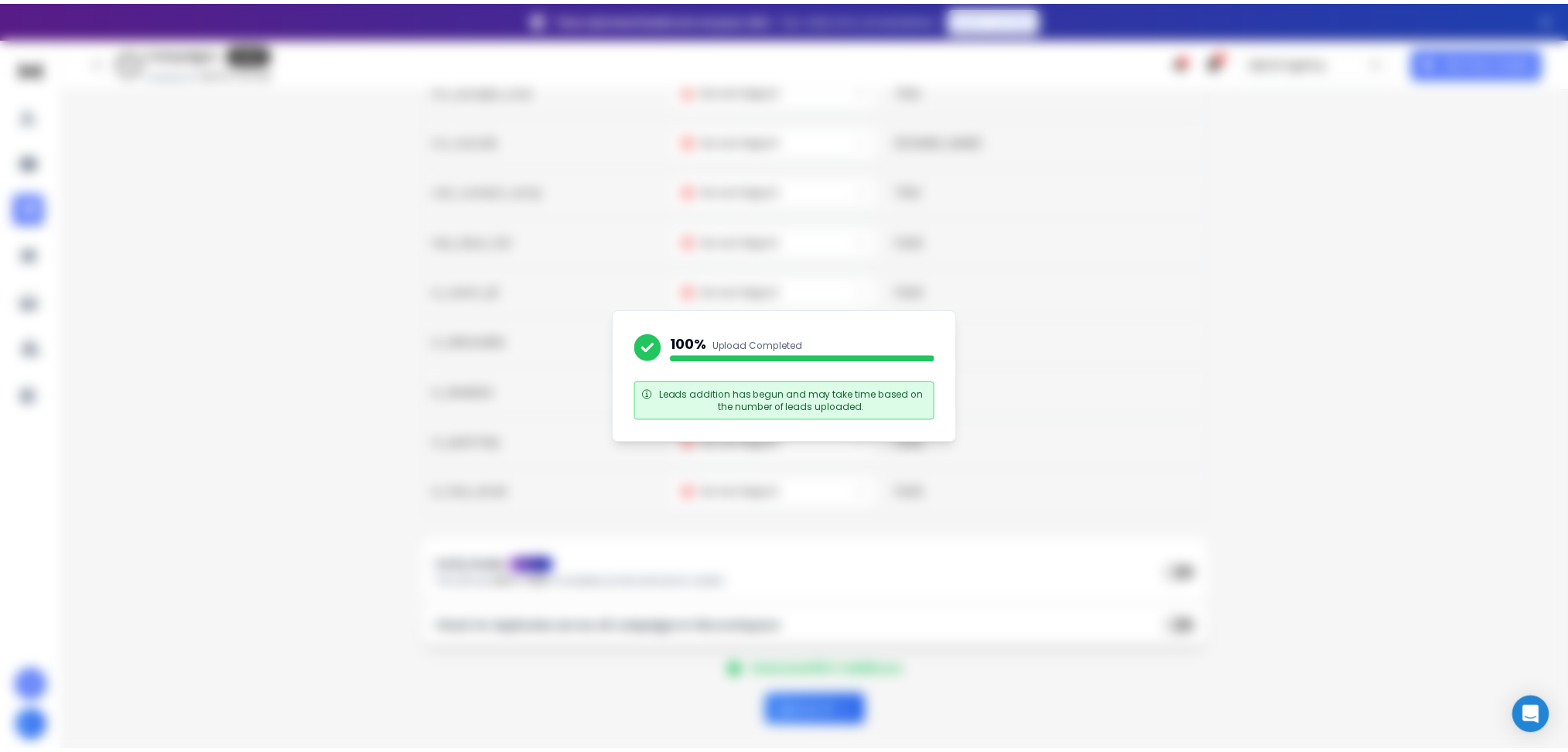
scroll to position [3297, 0]
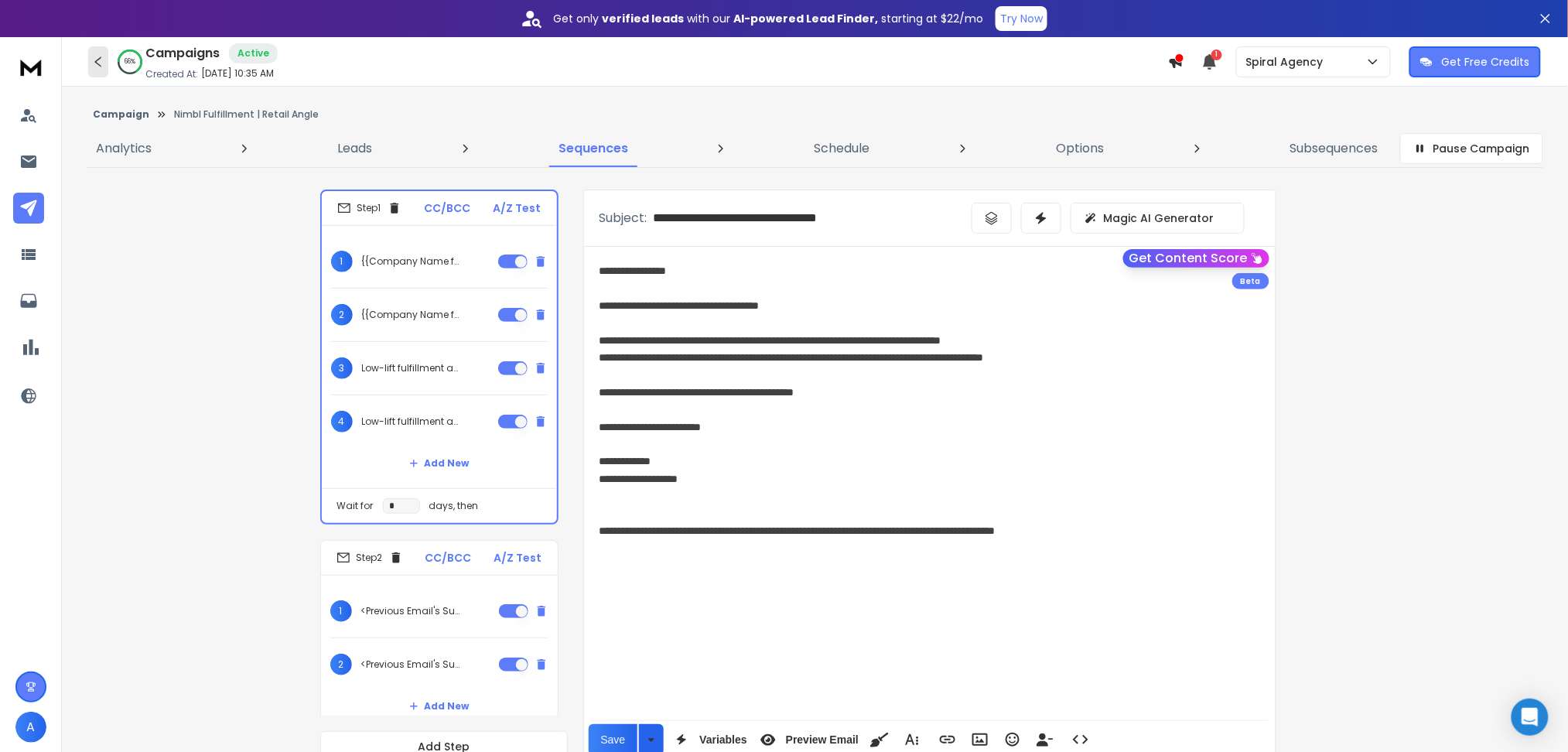
click at [98, 57] on icon at bounding box center [98, 62] width 14 height 14
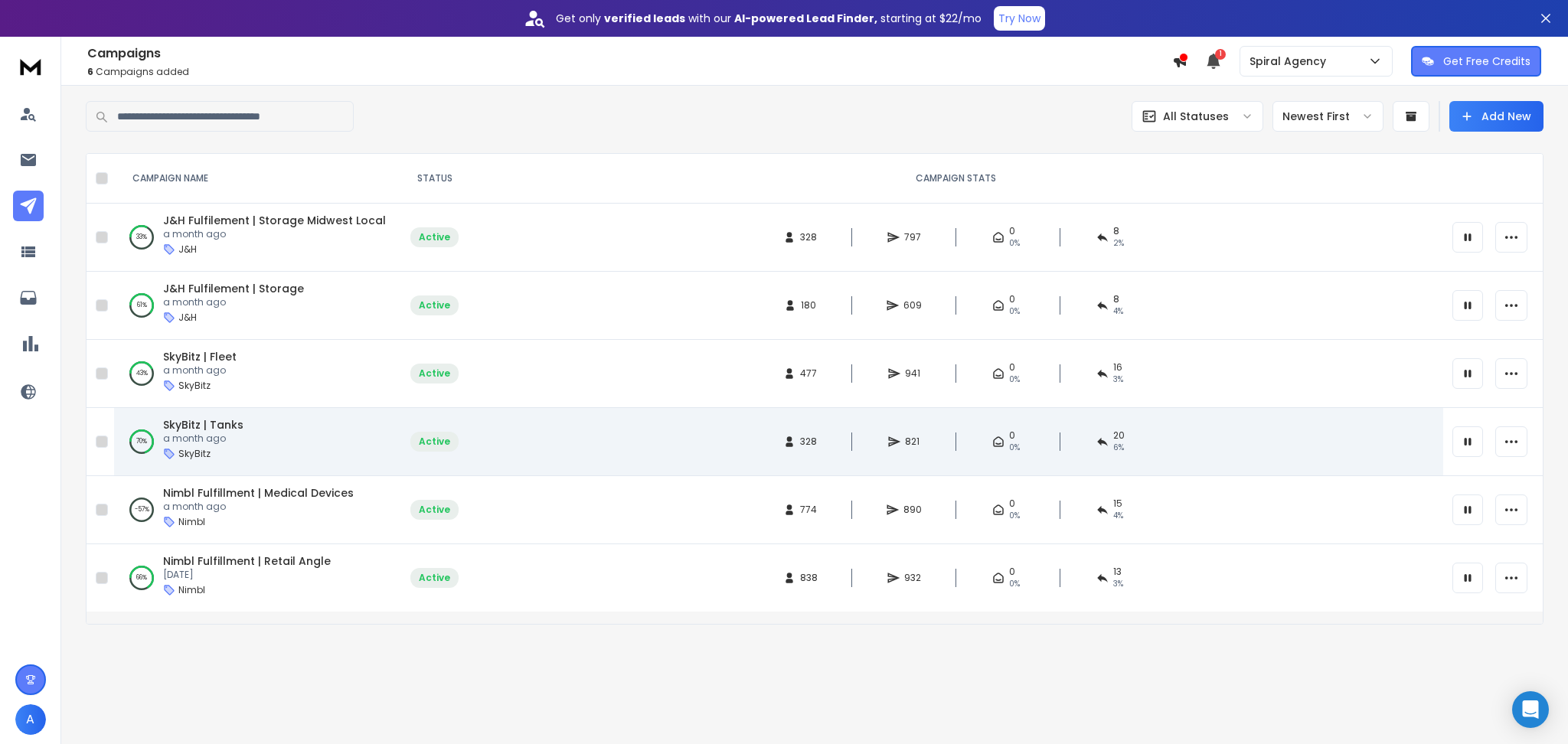
click at [223, 448] on div "SkyBitz" at bounding box center [203, 454] width 80 height 12
